Goal: Communication & Community: Answer question/provide support

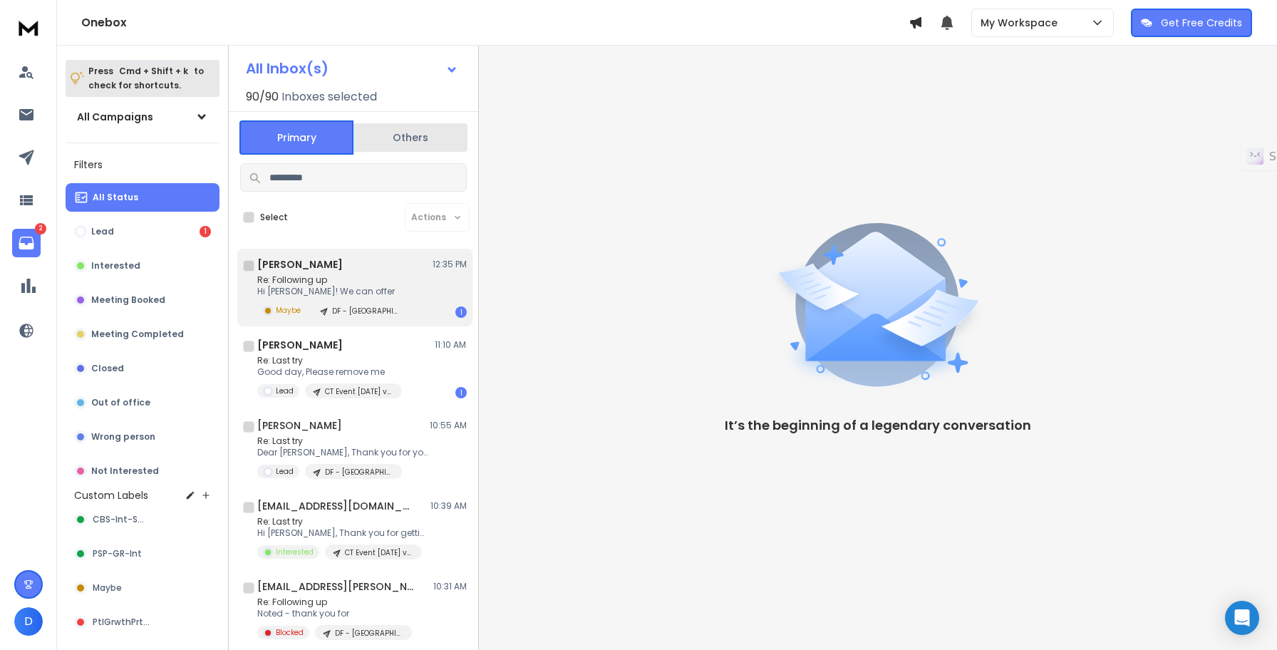
click at [420, 298] on div "Re: Following up Hi [PERSON_NAME]! We can offer Maybe DF - [GEOGRAPHIC_DATA] - …" at bounding box center [361, 295] width 209 height 43
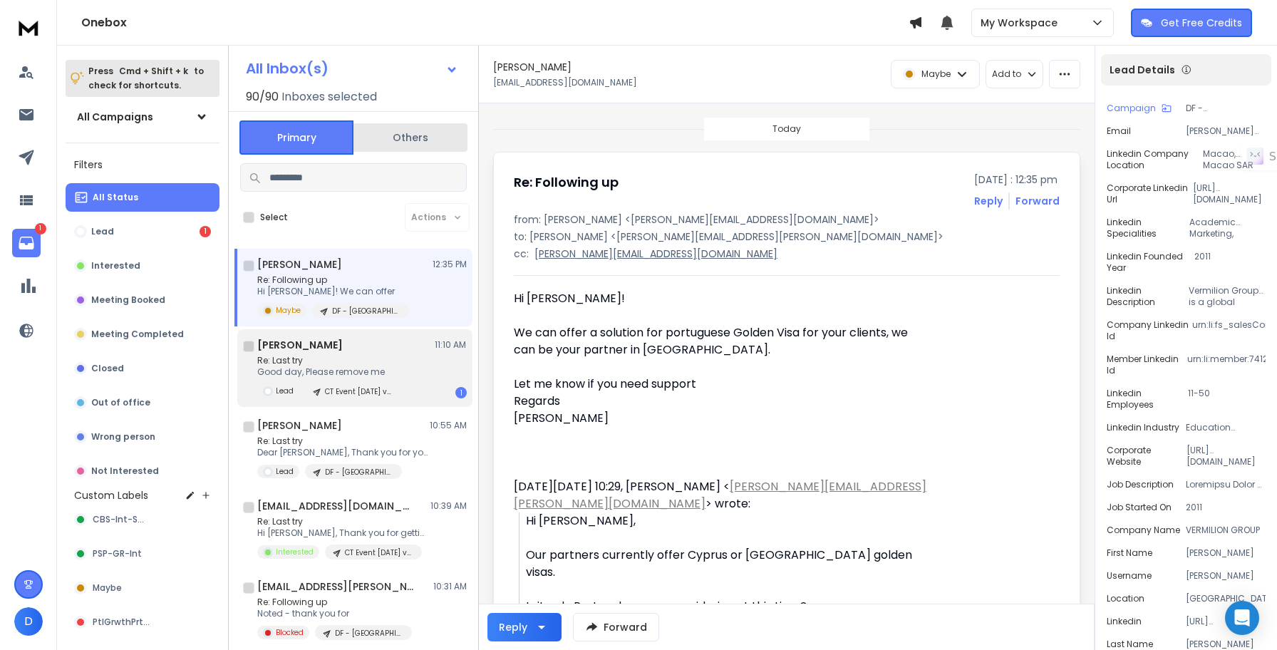
click at [341, 368] on p "Good day, Please remove me" at bounding box center [329, 371] width 145 height 11
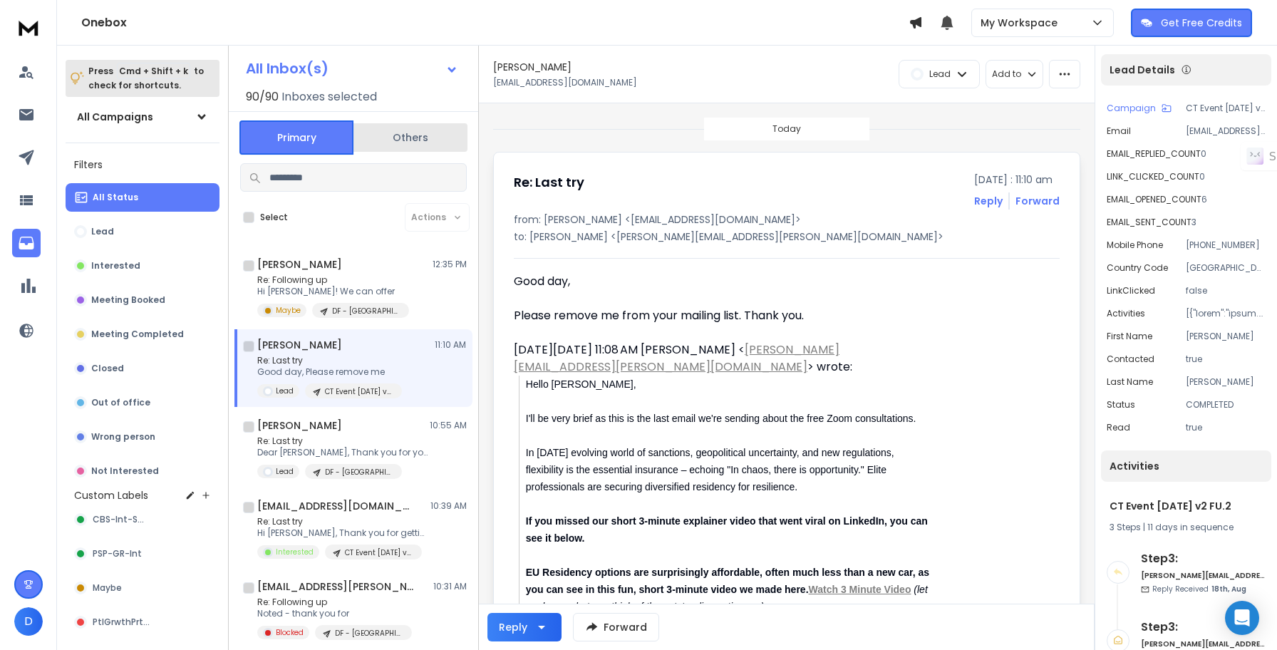
click at [985, 199] on button "Reply" at bounding box center [988, 201] width 28 height 14
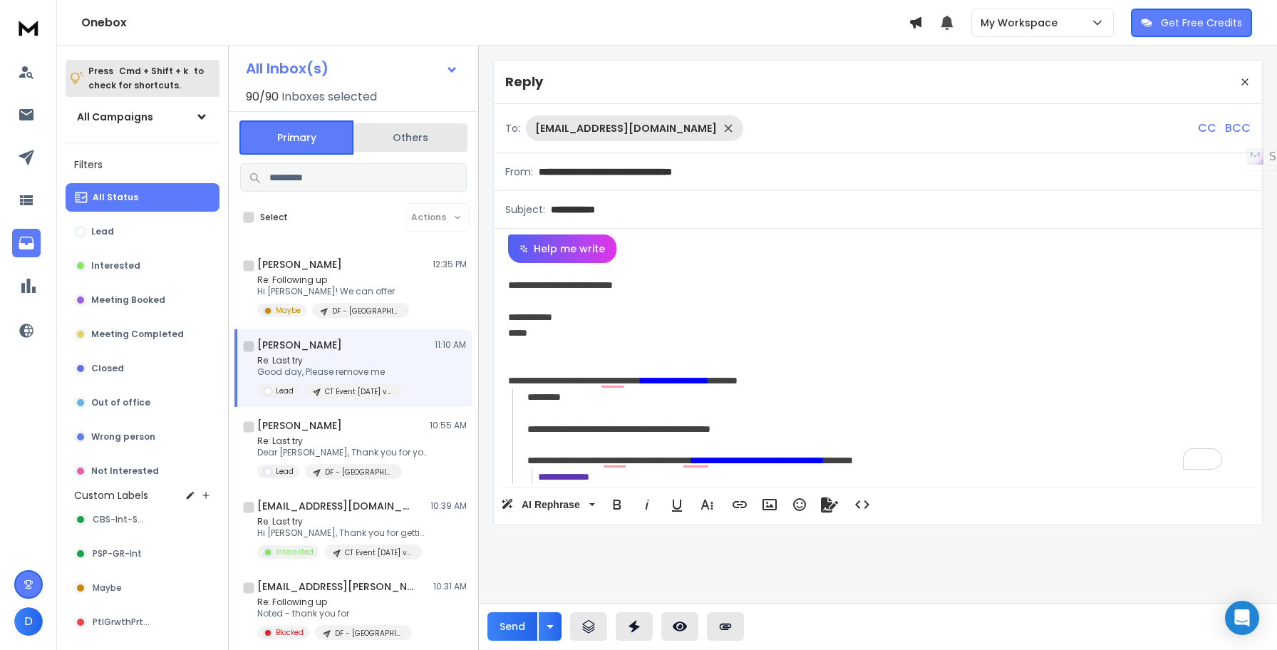
click at [671, 279] on div "**********" at bounding box center [865, 285] width 714 height 16
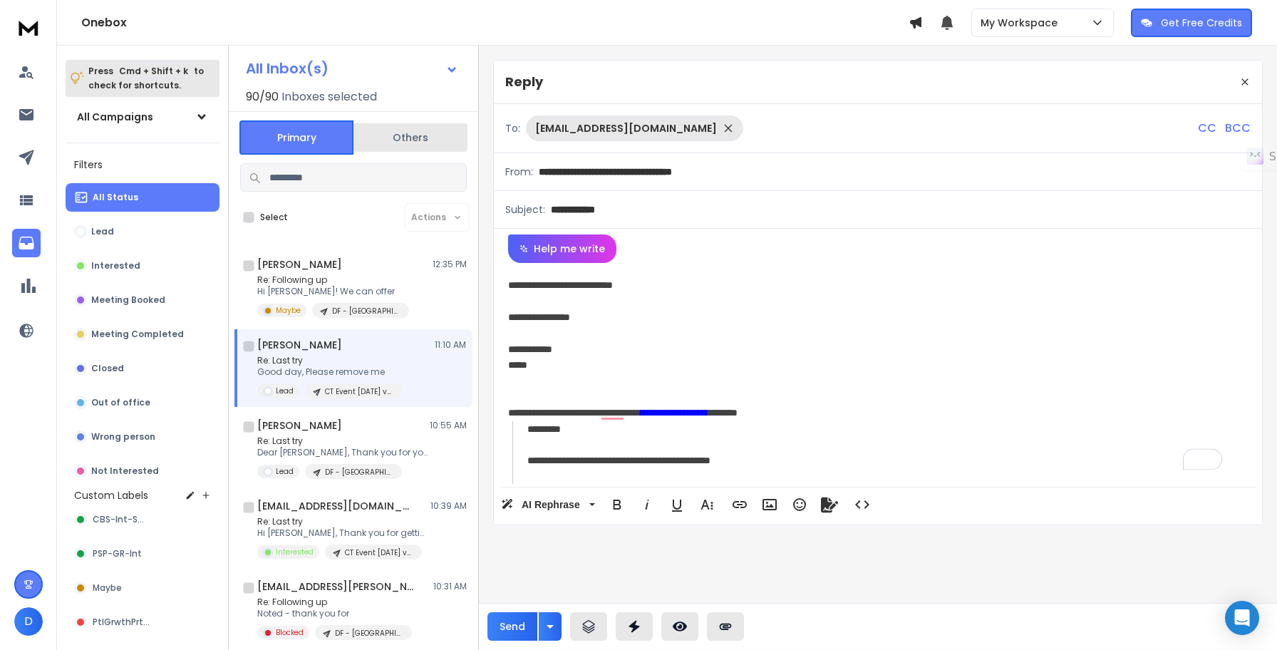
click at [519, 627] on button "Send" at bounding box center [512, 626] width 50 height 28
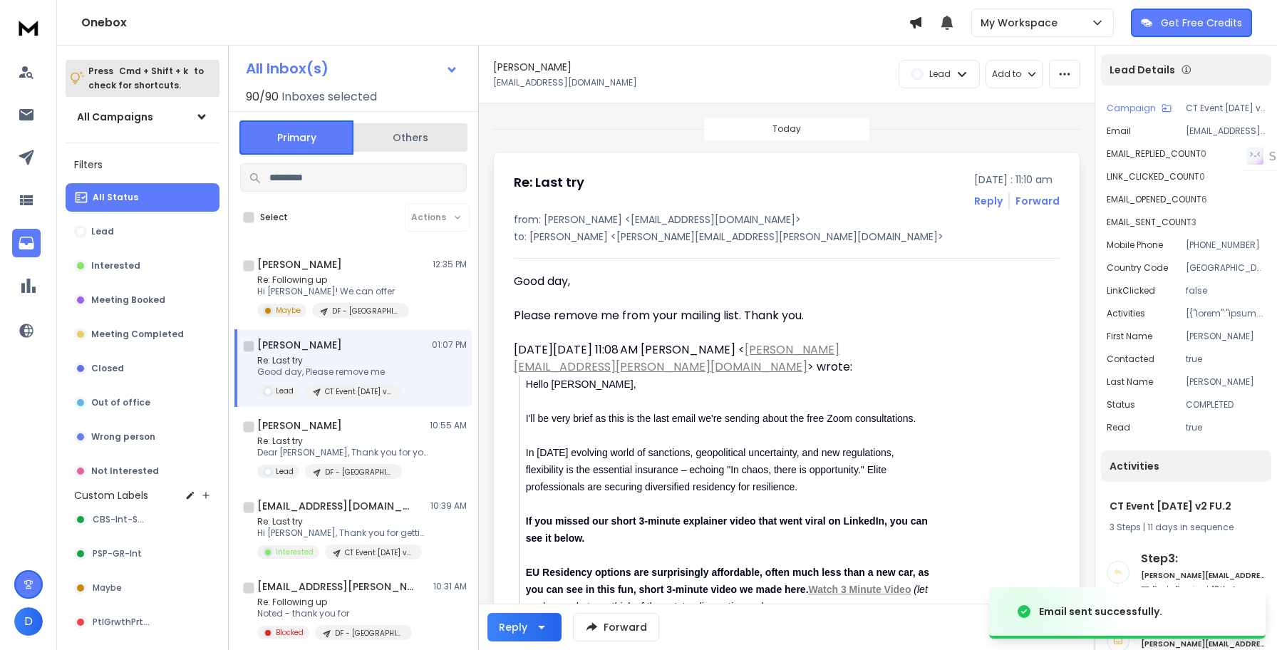
click at [924, 82] on div "Lead" at bounding box center [939, 74] width 80 height 27
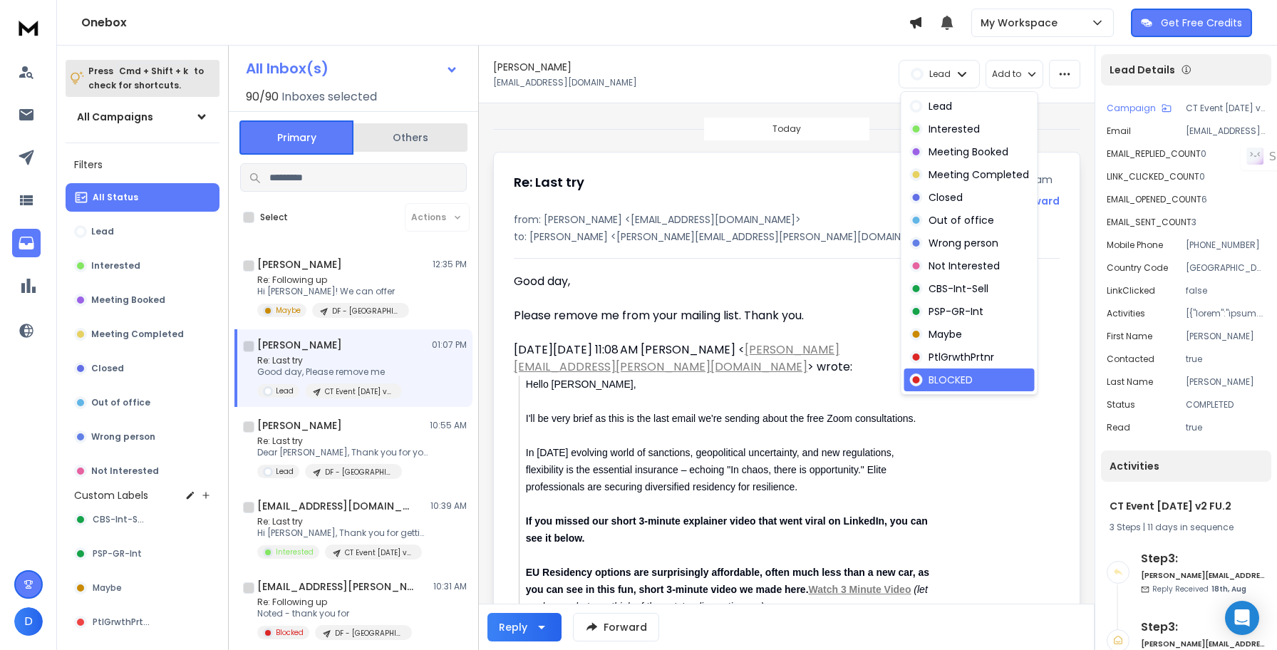
click at [948, 378] on p "BLOCKED" at bounding box center [950, 380] width 44 height 14
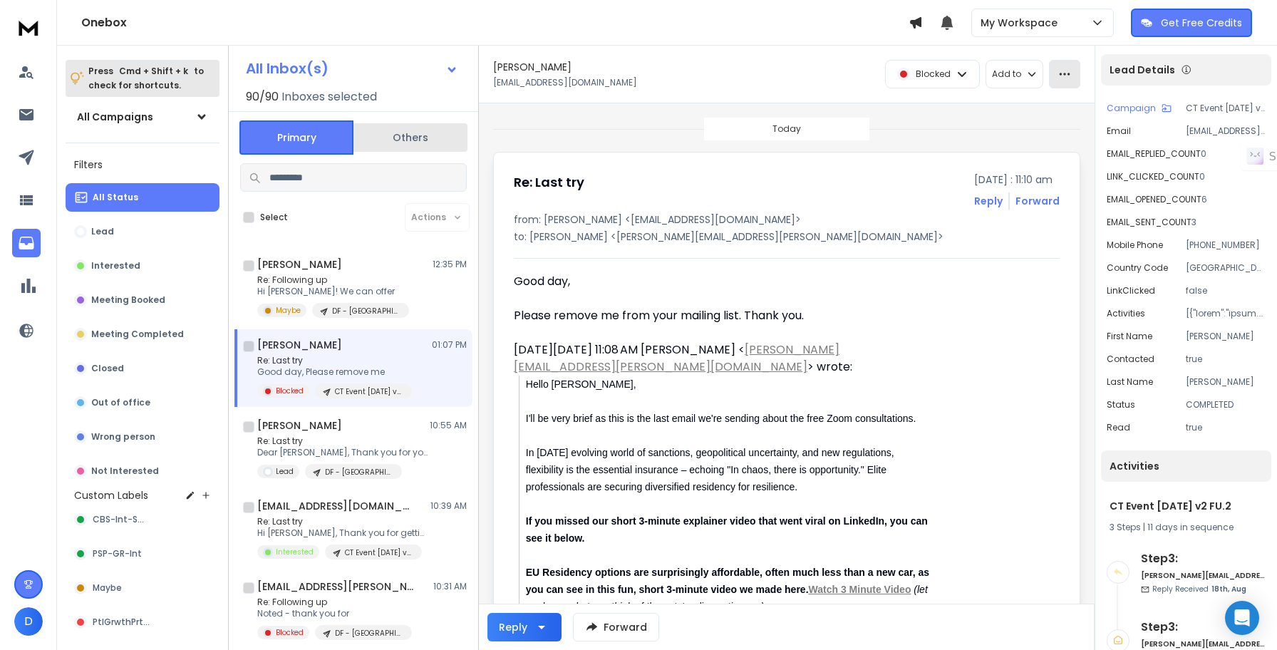
click at [1061, 74] on icon "button" at bounding box center [1064, 74] width 13 height 13
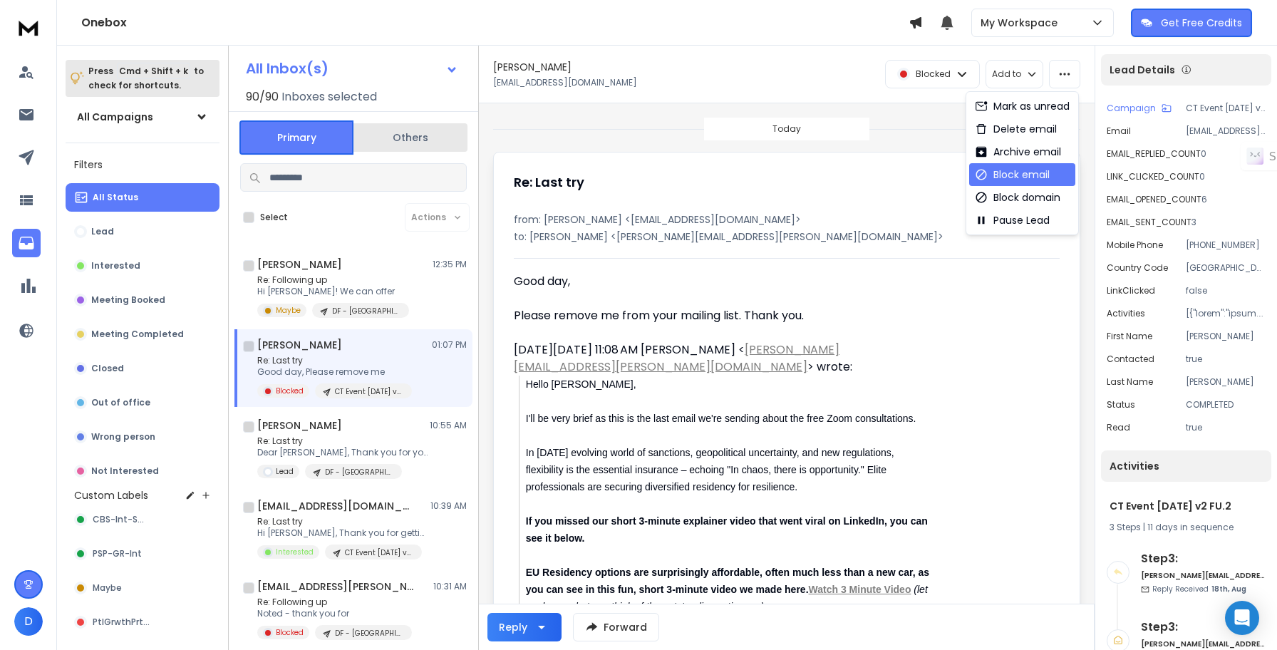
click at [1019, 171] on div "Block email" at bounding box center [1012, 174] width 75 height 14
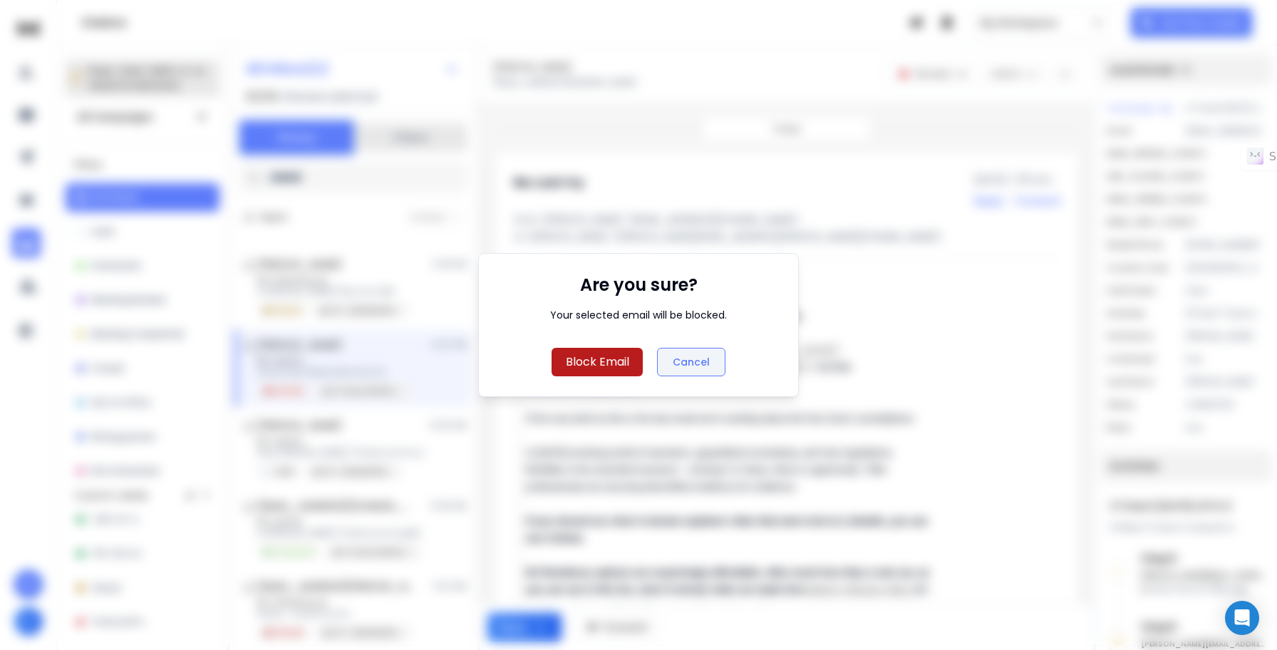
click at [602, 360] on button "Block Email" at bounding box center [596, 362] width 91 height 28
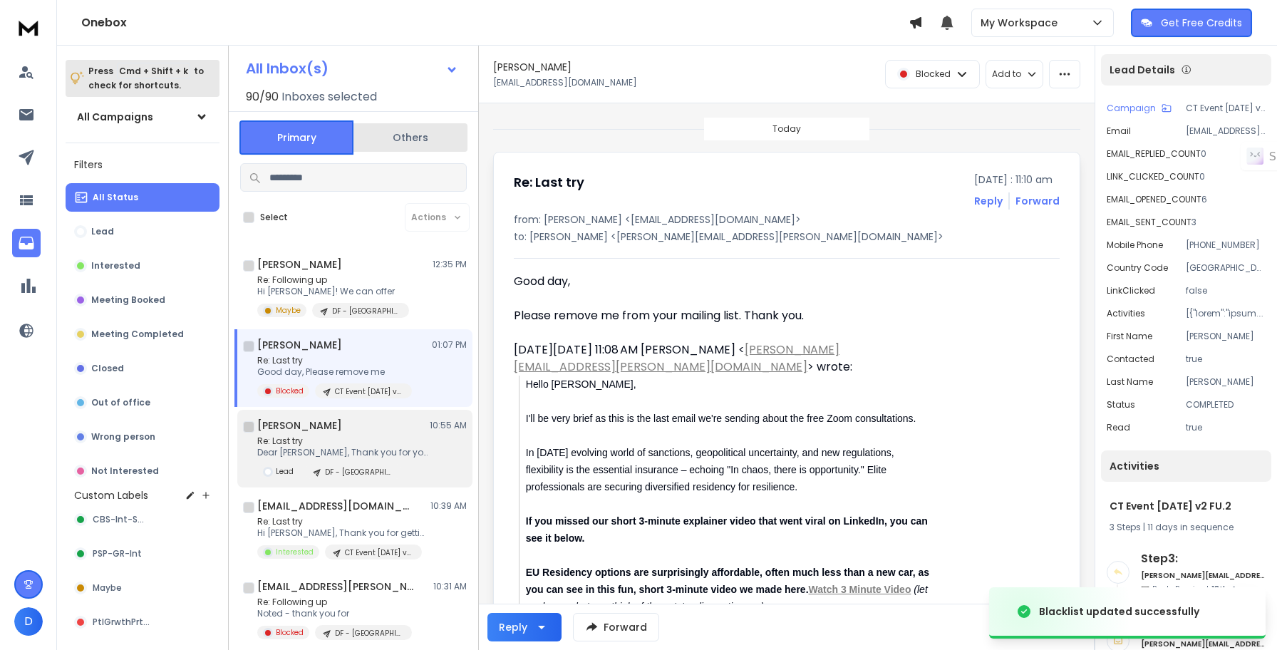
scroll to position [58, 0]
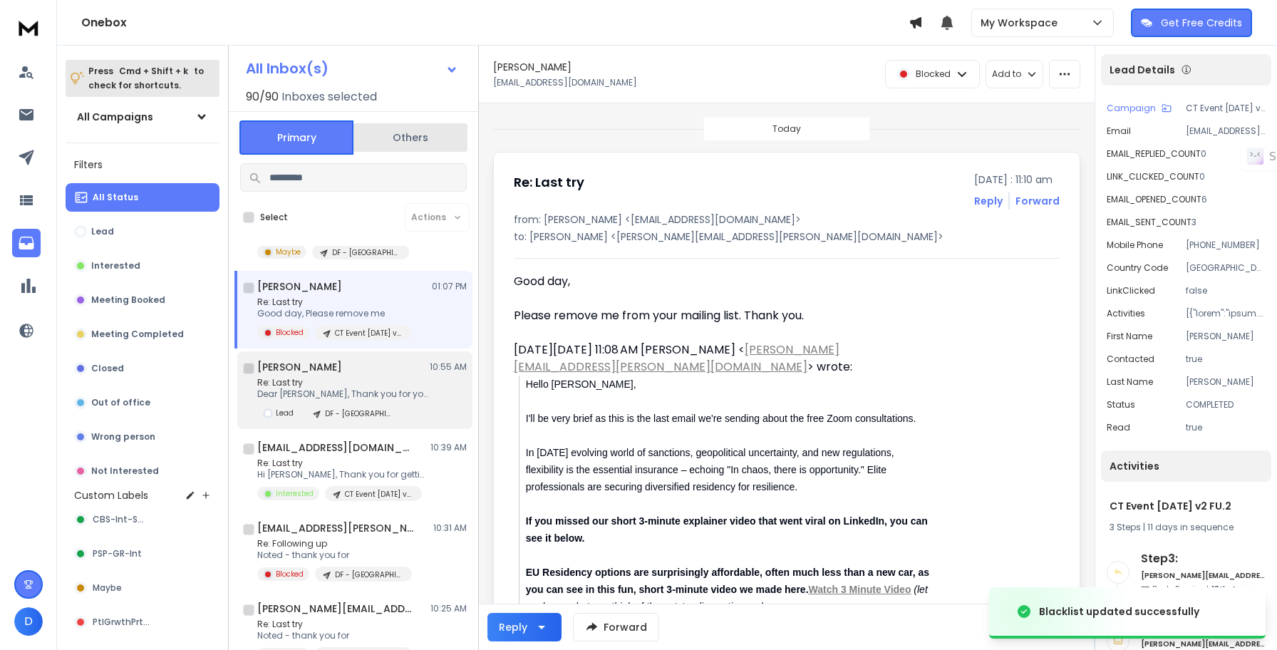
click at [354, 415] on p "DF - [GEOGRAPHIC_DATA] - FU.1.2" at bounding box center [359, 413] width 68 height 11
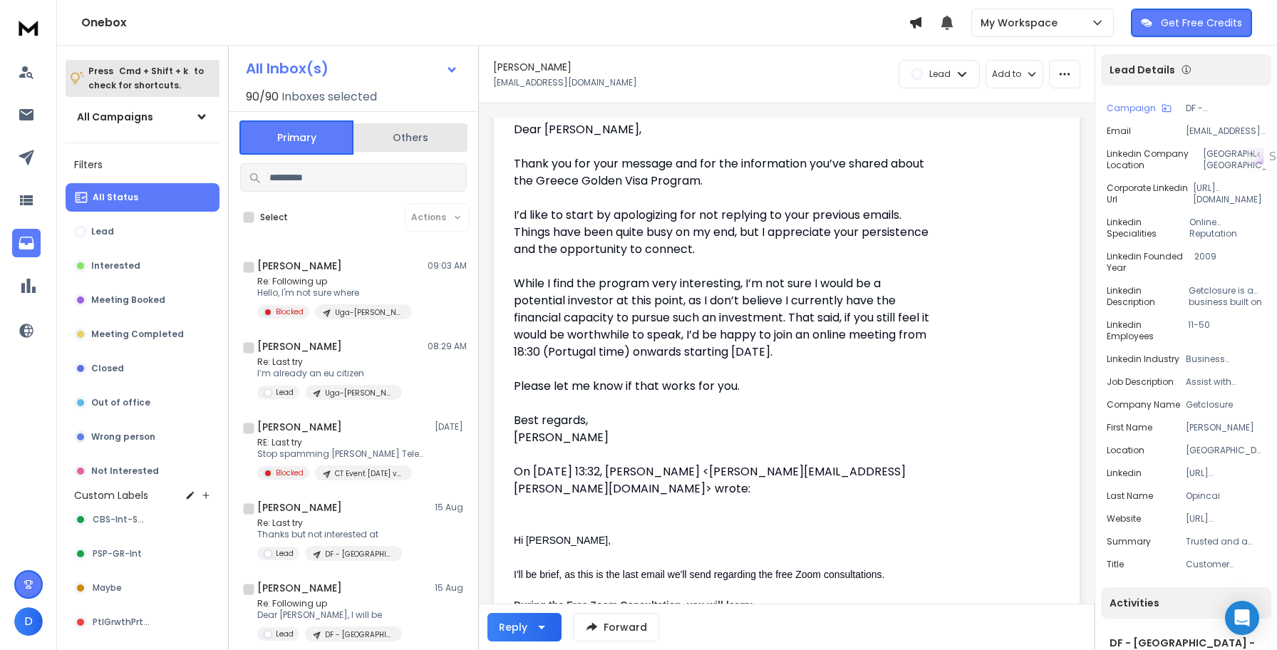
scroll to position [482, 0]
click at [272, 358] on p "Re: Last try" at bounding box center [329, 360] width 145 height 11
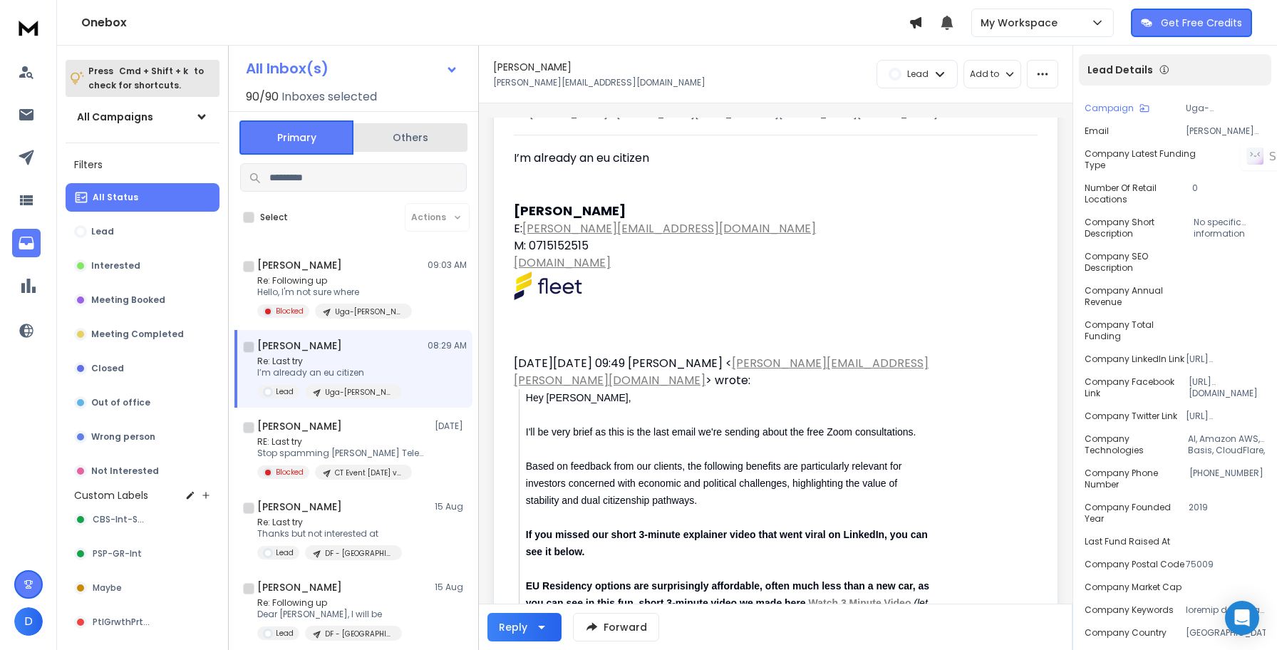
scroll to position [0, 0]
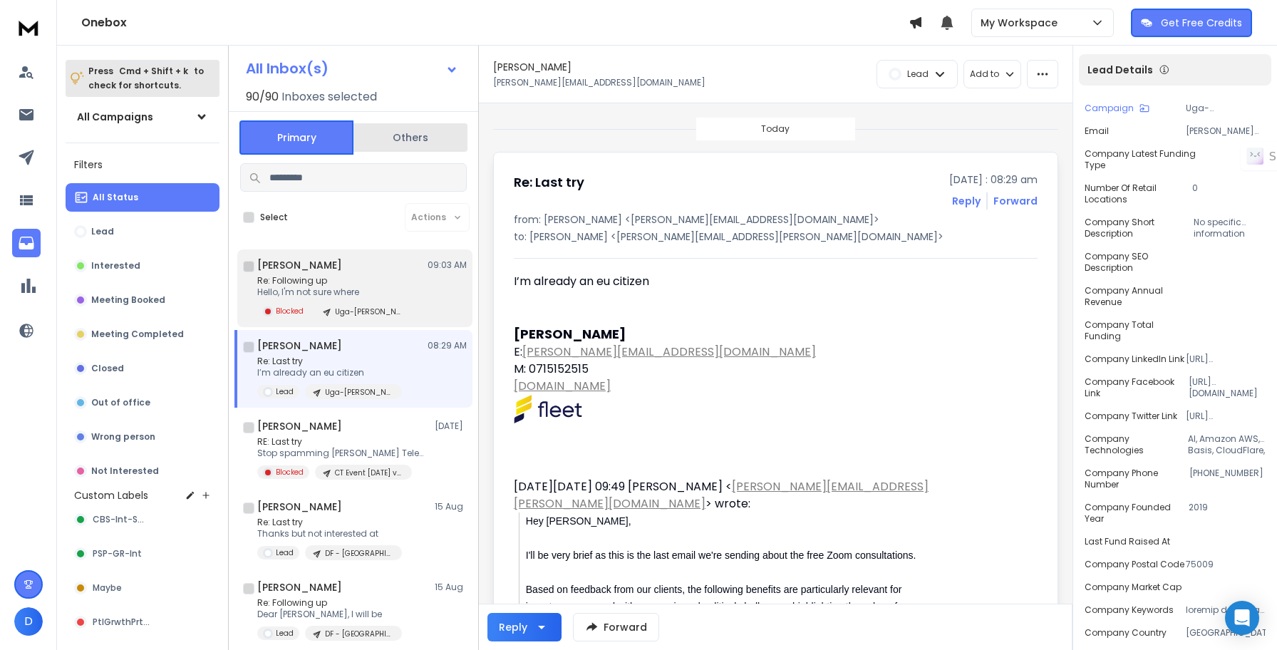
click at [365, 272] on div "[PERSON_NAME] 09:03 AM Re: Following up Hello, I'm not sure where Blocked Uga-[…" at bounding box center [361, 288] width 209 height 61
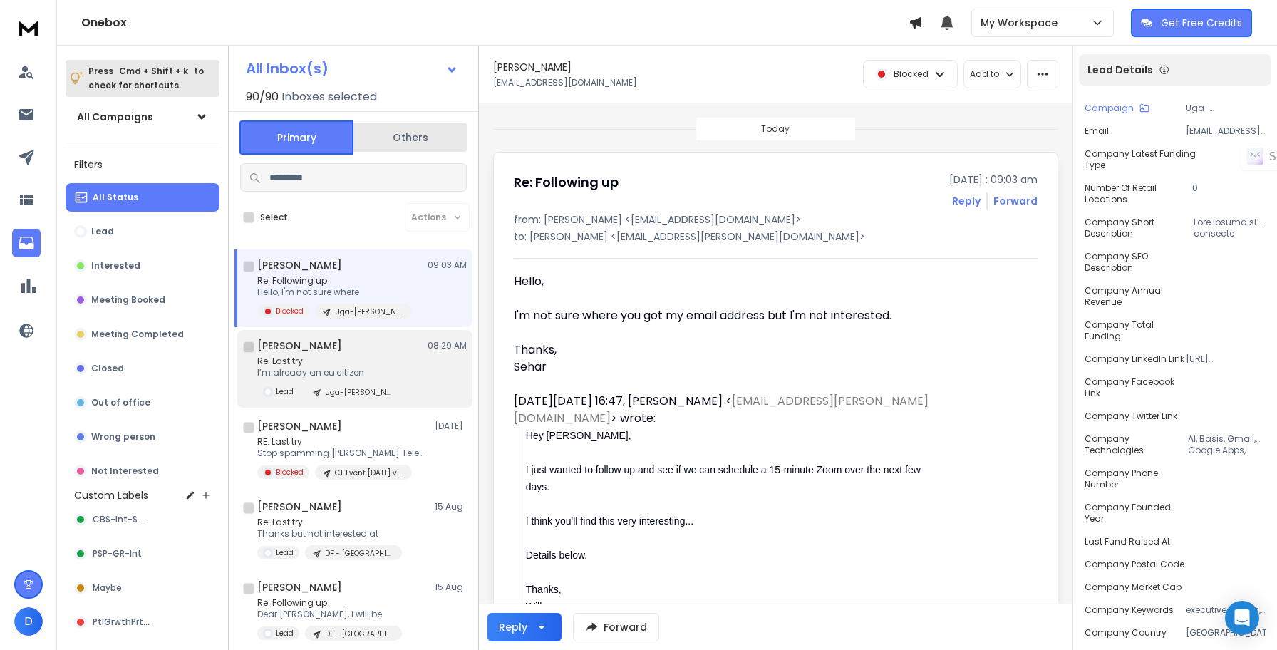
click at [368, 358] on p "Re: Last try" at bounding box center [329, 360] width 145 height 11
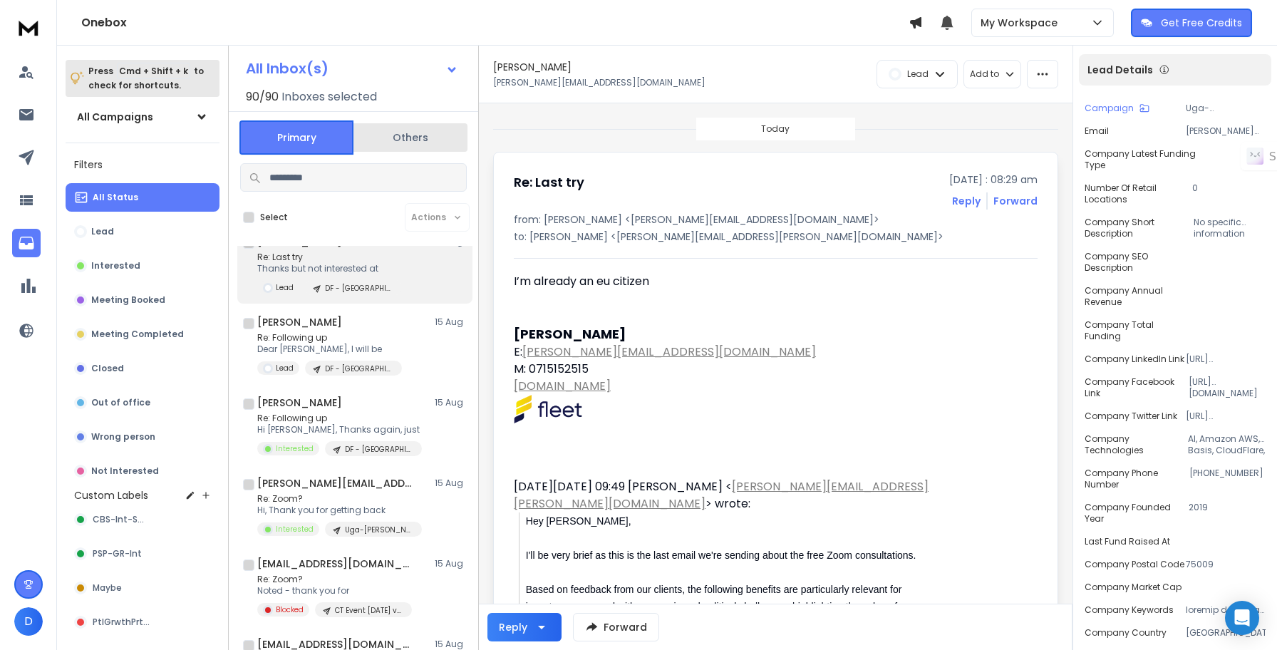
scroll to position [750, 0]
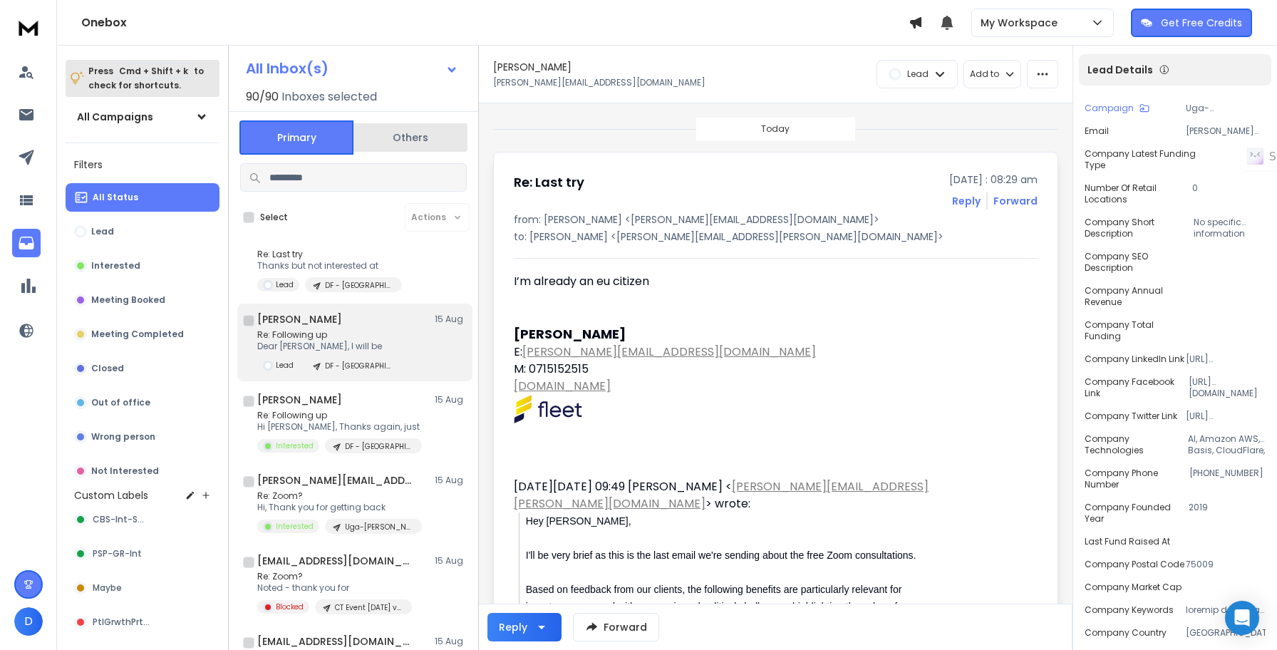
click at [339, 333] on p "Re: Following up" at bounding box center [329, 334] width 145 height 11
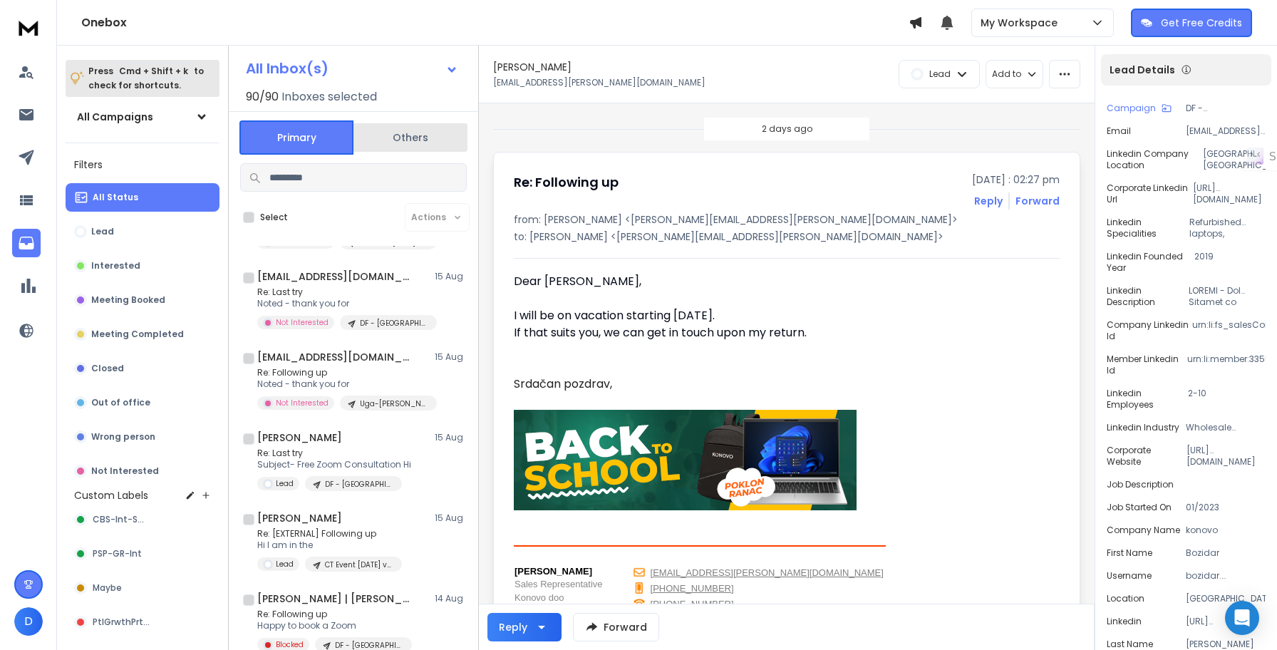
scroll to position [1433, 0]
click at [358, 474] on div "Re: Last try Subject- Free Zoom Consultation Hi Lead [GEOGRAPHIC_DATA] - [GEOGR…" at bounding box center [334, 472] width 154 height 43
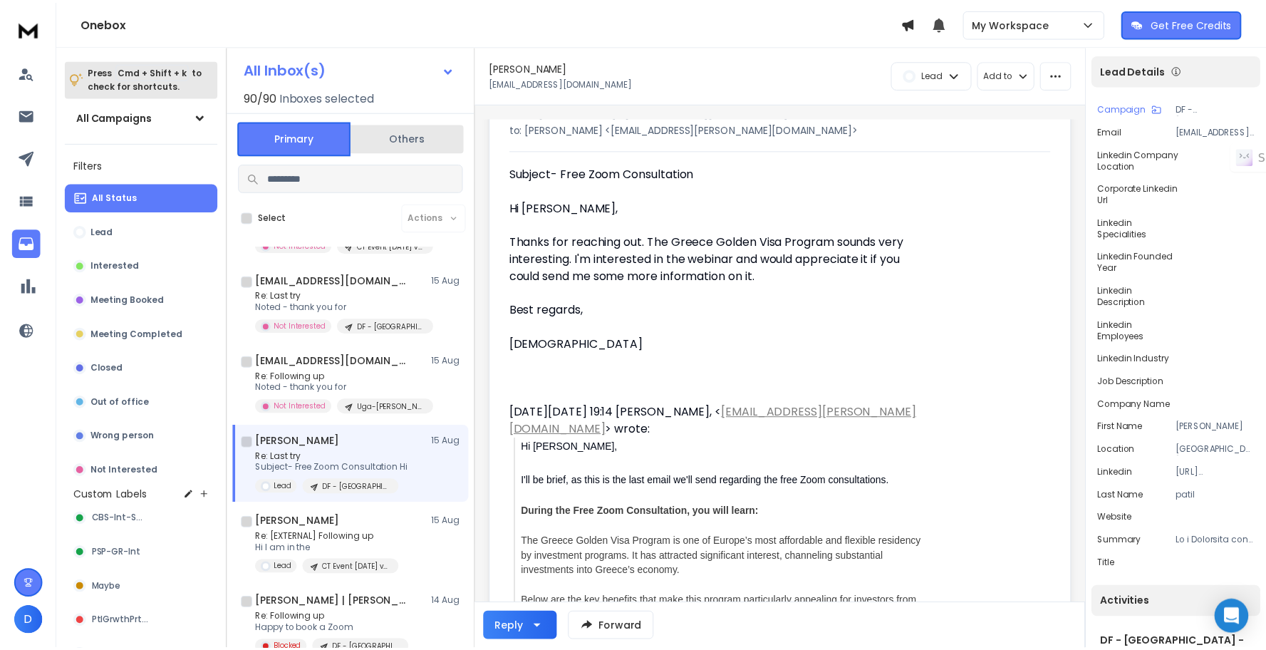
scroll to position [0, 0]
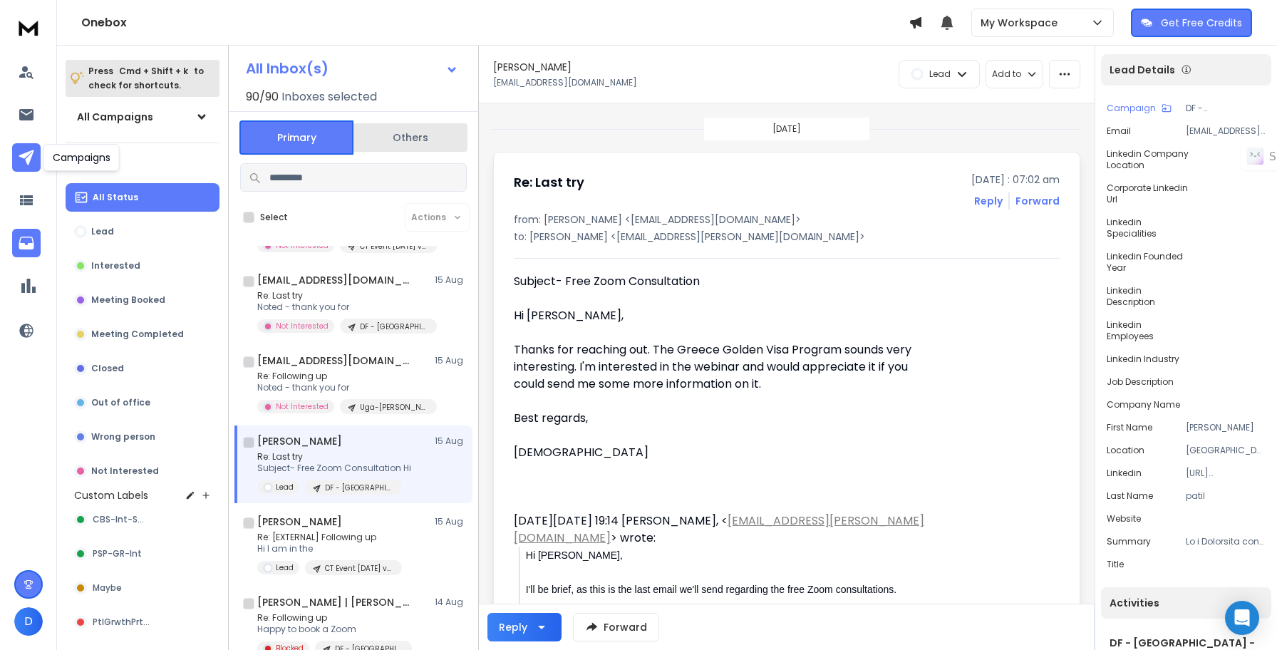
click at [30, 159] on icon at bounding box center [26, 157] width 15 height 15
